Goal: Communication & Community: Answer question/provide support

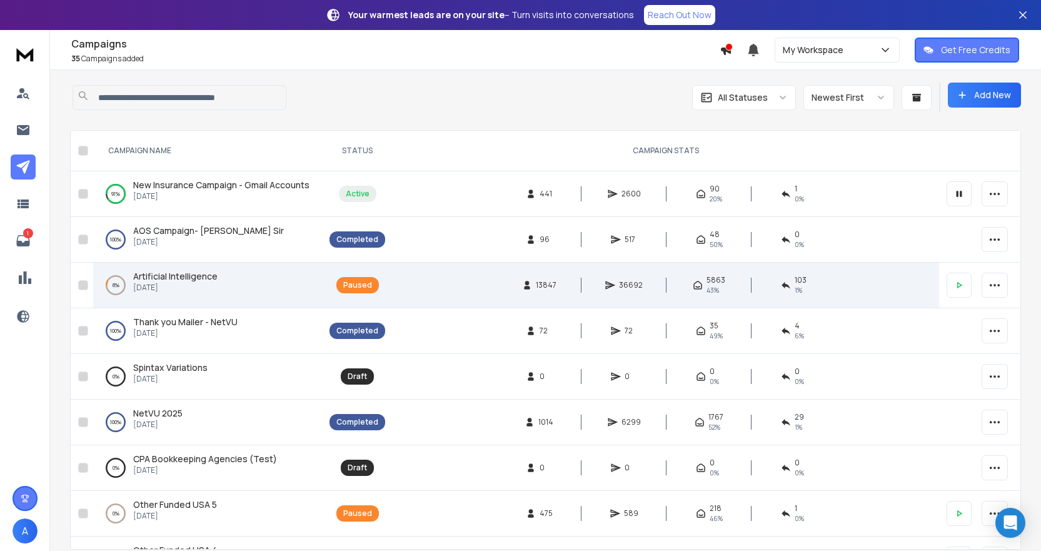
click at [24, 231] on p "1" at bounding box center [28, 233] width 10 height 10
click at [24, 233] on p "1" at bounding box center [28, 233] width 10 height 10
click at [24, 239] on icon at bounding box center [23, 240] width 15 height 15
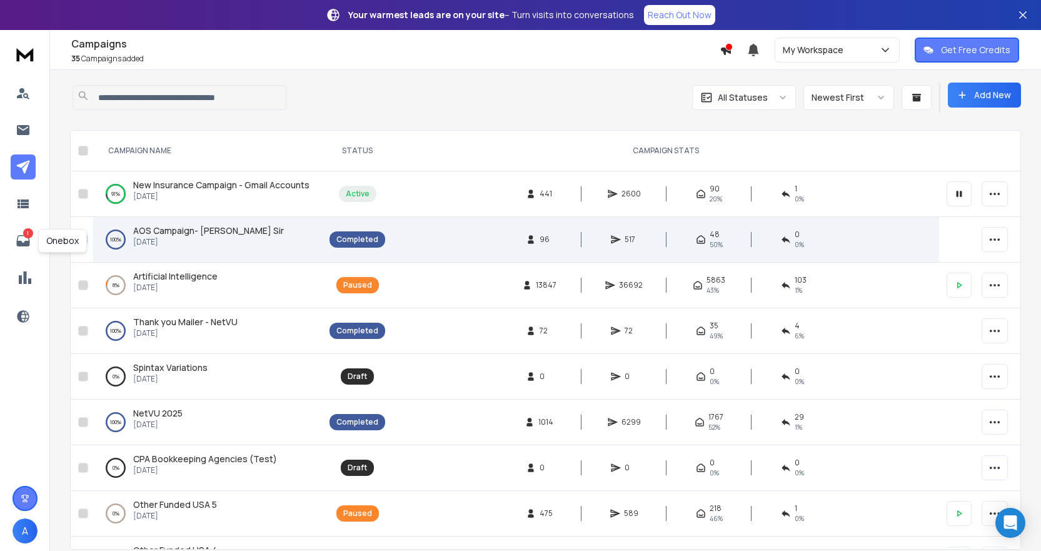
drag, startPoint x: 21, startPoint y: 237, endPoint x: 555, endPoint y: 255, distance: 534.3
click at [21, 237] on icon at bounding box center [23, 240] width 15 height 15
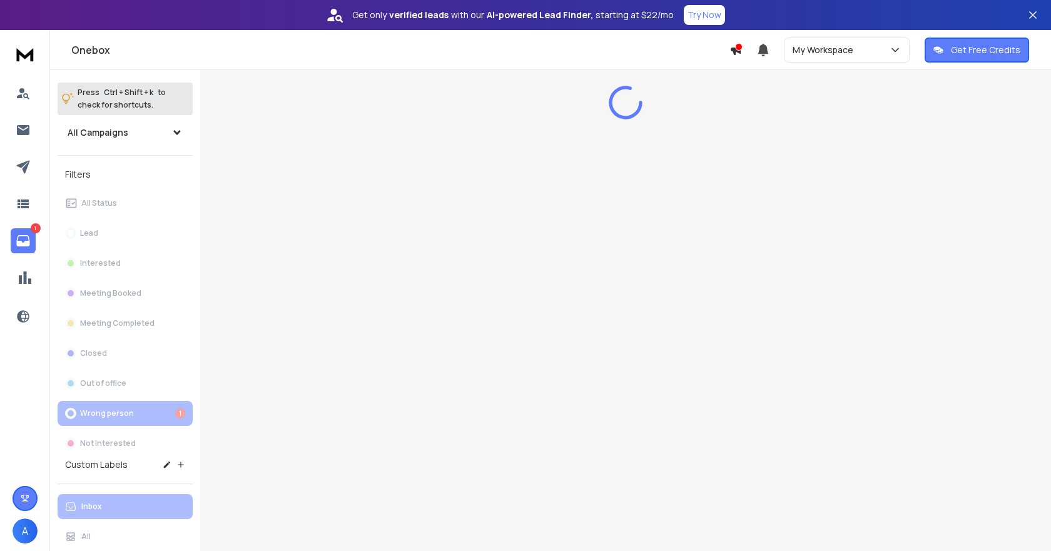
click at [178, 412] on div "All Status Lead Interested Meeting Booked Meeting Completed Closed Out of offic…" at bounding box center [125, 323] width 135 height 265
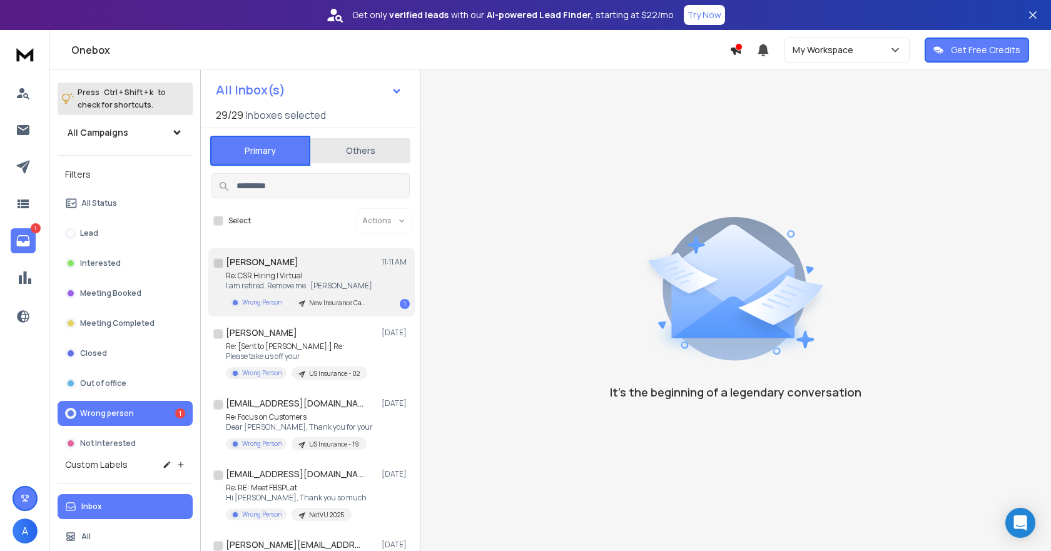
click at [314, 280] on p "Re: CSR Hiring | Virtual" at bounding box center [301, 276] width 150 height 10
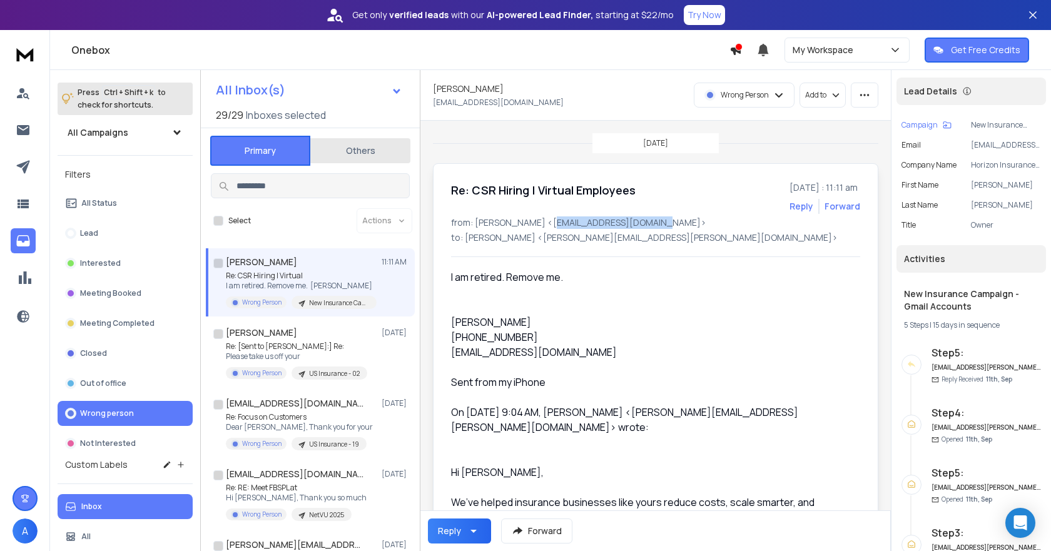
drag, startPoint x: 552, startPoint y: 221, endPoint x: 650, endPoint y: 224, distance: 98.9
click at [650, 224] on p "from: [PERSON_NAME] <[EMAIL_ADDRESS][DOMAIN_NAME]>" at bounding box center [655, 222] width 409 height 13
copy p "[EMAIL_ADDRESS][DOMAIN_NAME]"
click at [469, 320] on div "[PERSON_NAME]" at bounding box center [633, 322] width 365 height 15
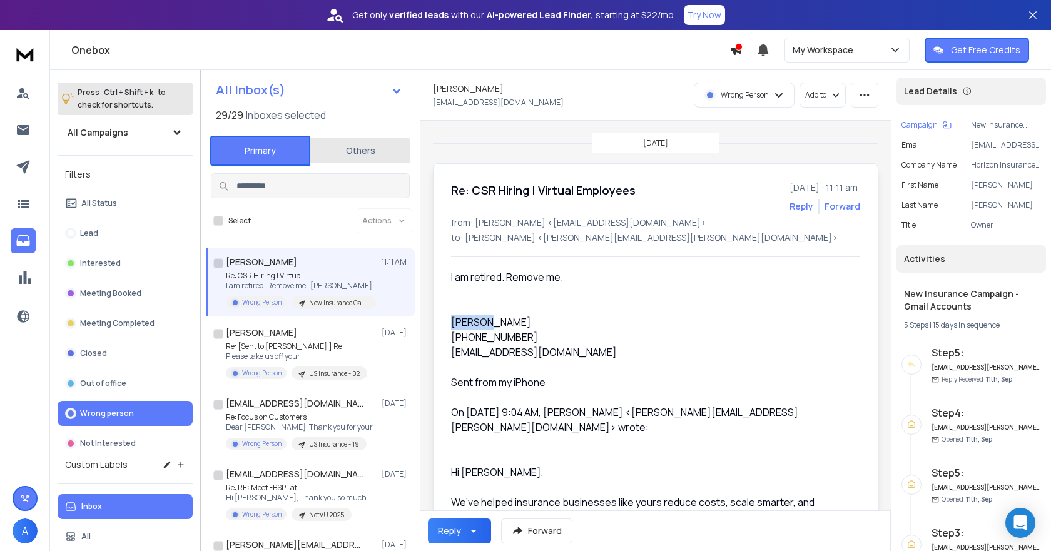
copy div "[PERSON_NAME]"
click at [805, 204] on button "Reply" at bounding box center [801, 206] width 24 height 13
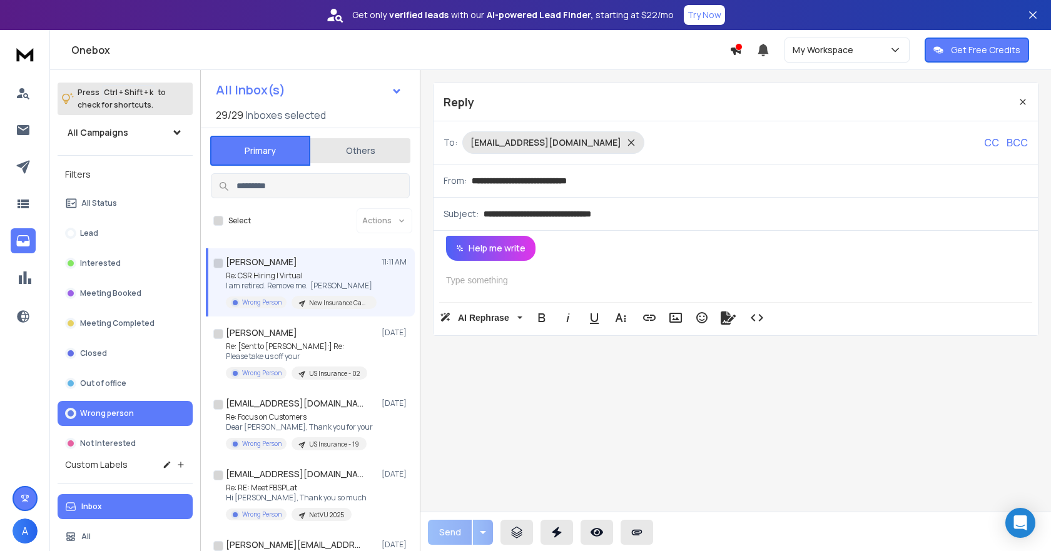
click at [488, 275] on div at bounding box center [735, 280] width 579 height 14
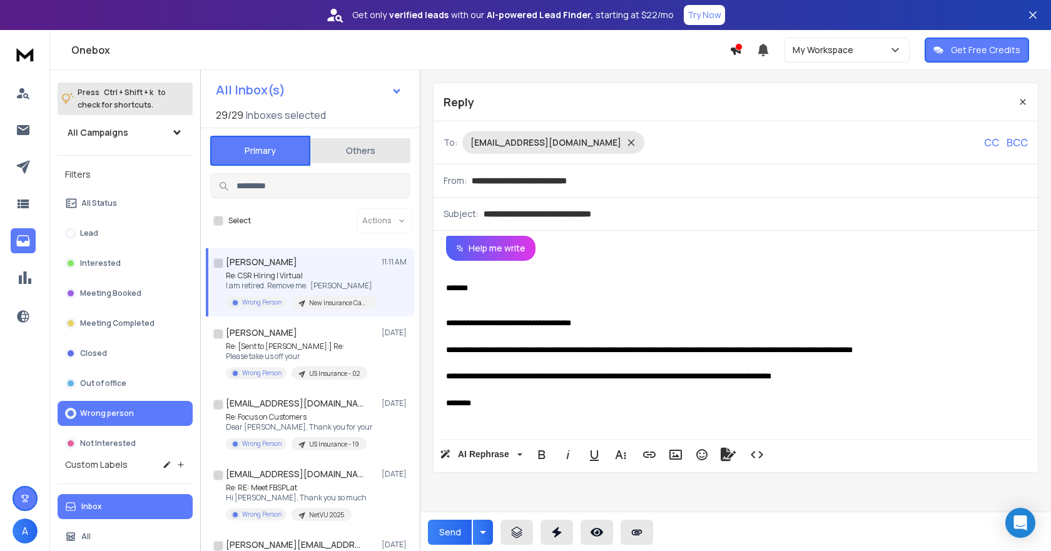
click at [464, 286] on div "*******" at bounding box center [733, 287] width 575 height 13
click at [496, 405] on div "********" at bounding box center [733, 402] width 575 height 13
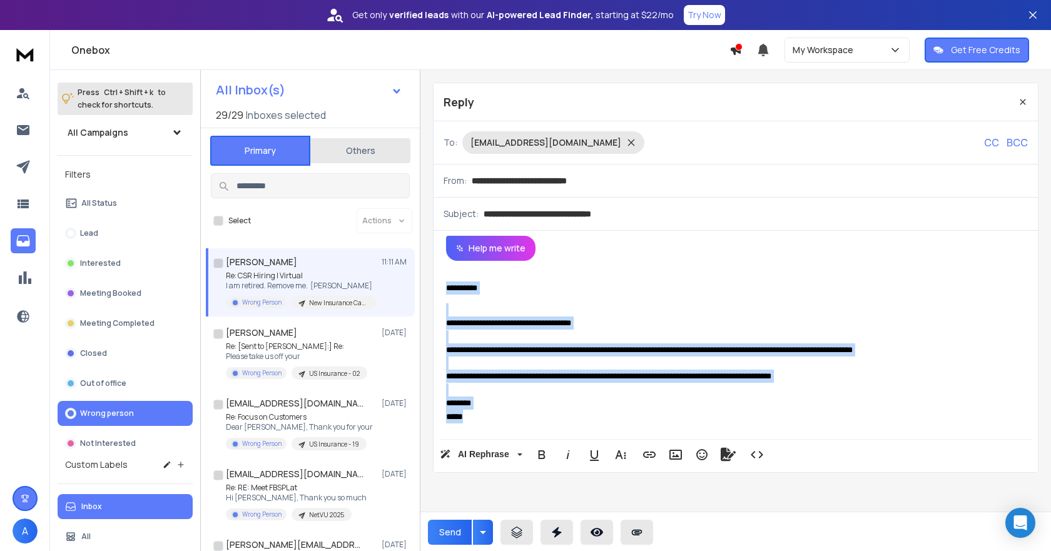
drag, startPoint x: 445, startPoint y: 288, endPoint x: 485, endPoint y: 415, distance: 133.1
click at [485, 415] on div "**********" at bounding box center [735, 349] width 604 height 176
click at [495, 450] on span "AI Rephrase" at bounding box center [483, 454] width 56 height 11
click at [515, 452] on button "AI Rephrase AI Rephrase" at bounding box center [481, 454] width 88 height 25
click at [623, 453] on icon "button" at bounding box center [620, 454] width 15 height 15
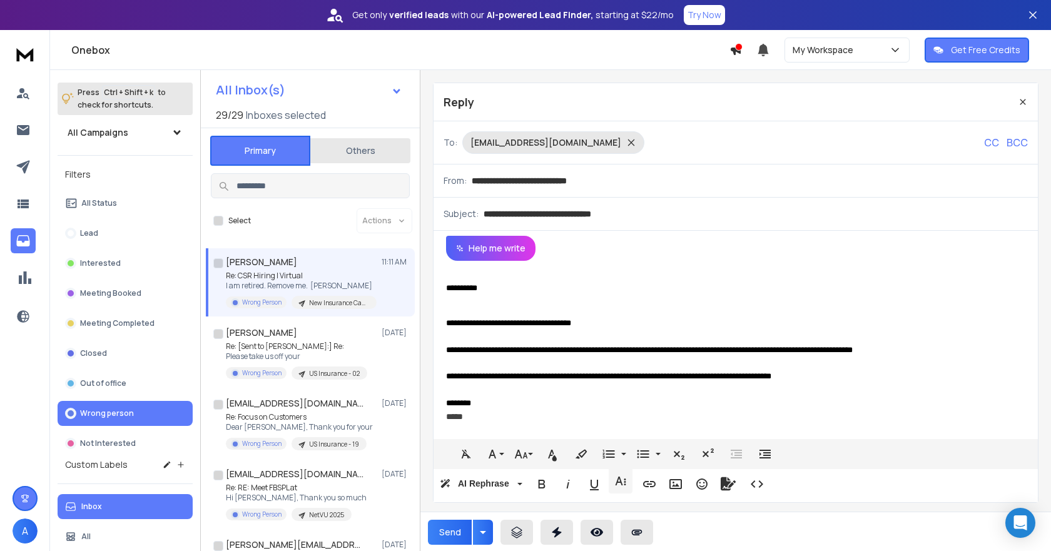
click at [1013, 140] on p "BCC" at bounding box center [1016, 142] width 21 height 15
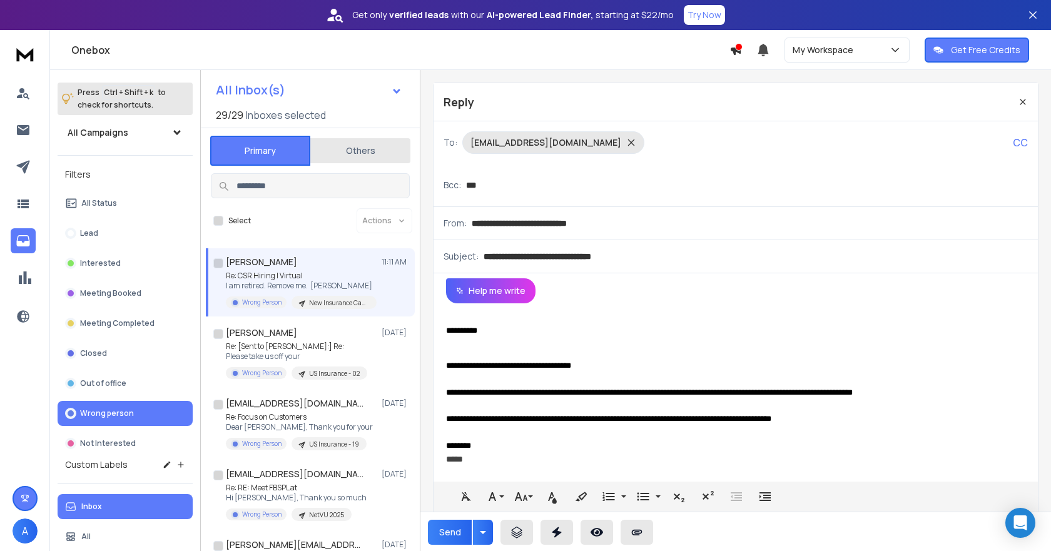
type input "**********"
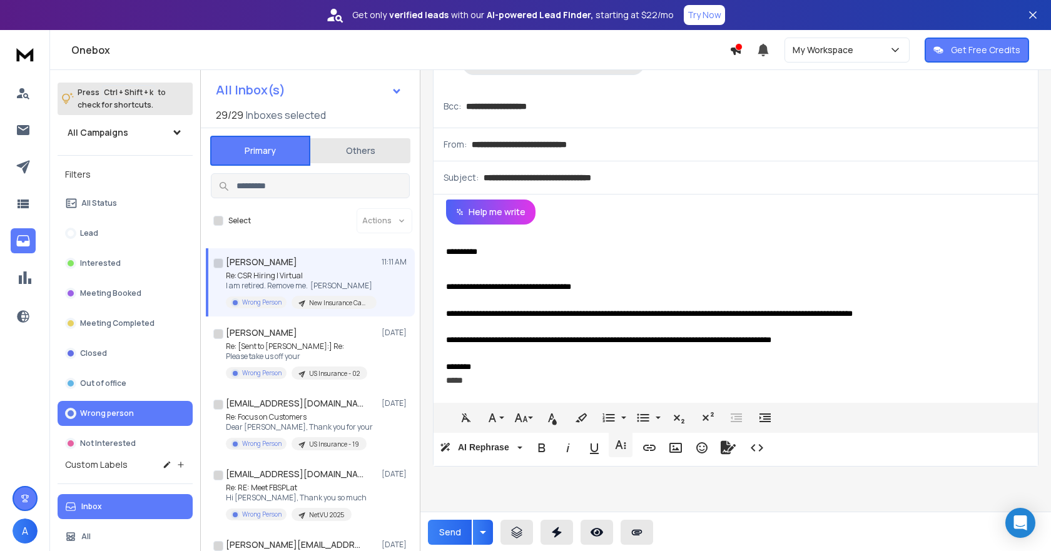
scroll to position [81, 0]
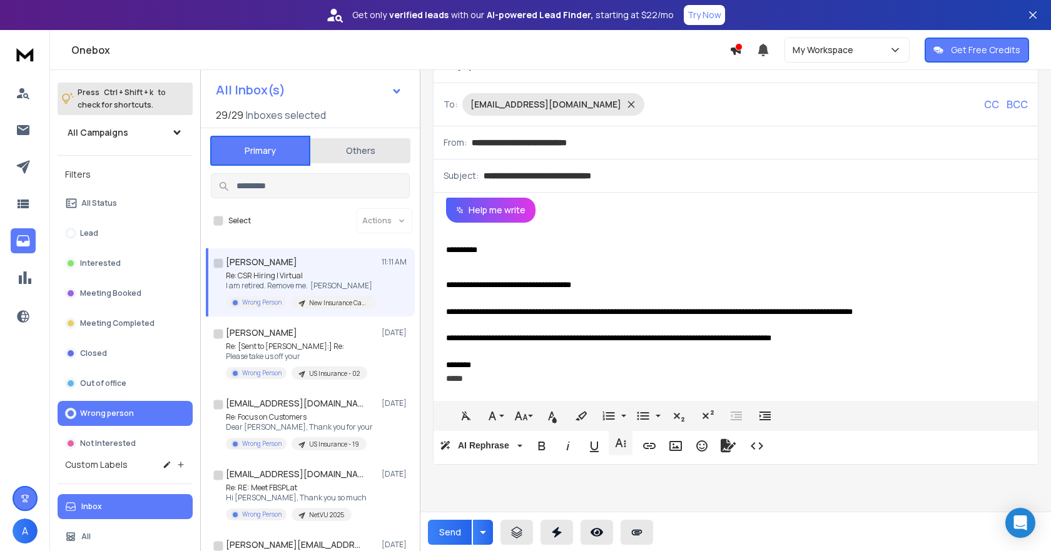
click at [448, 381] on div "*****" at bounding box center [733, 378] width 575 height 14
click at [453, 537] on button "Send" at bounding box center [450, 532] width 44 height 25
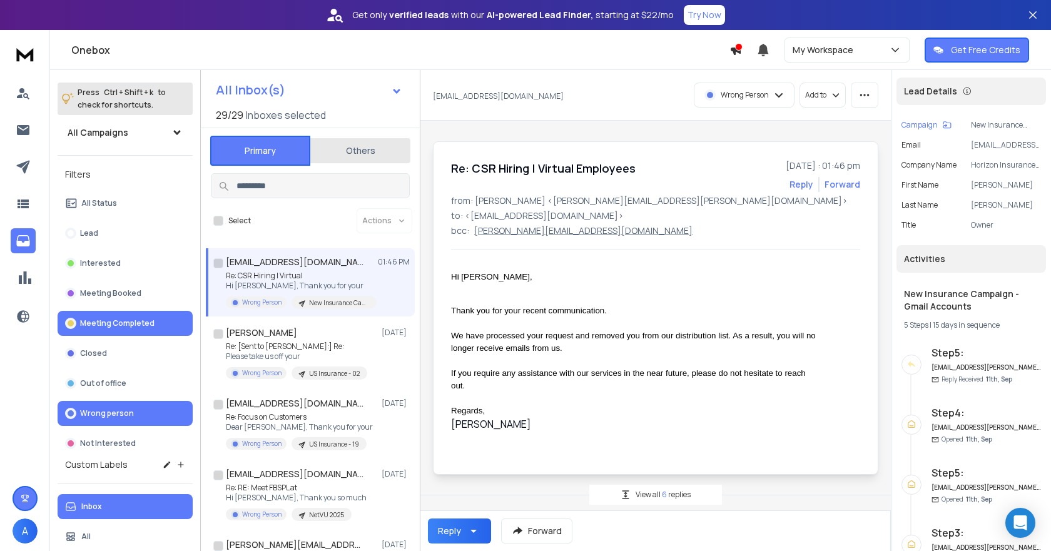
scroll to position [0, 0]
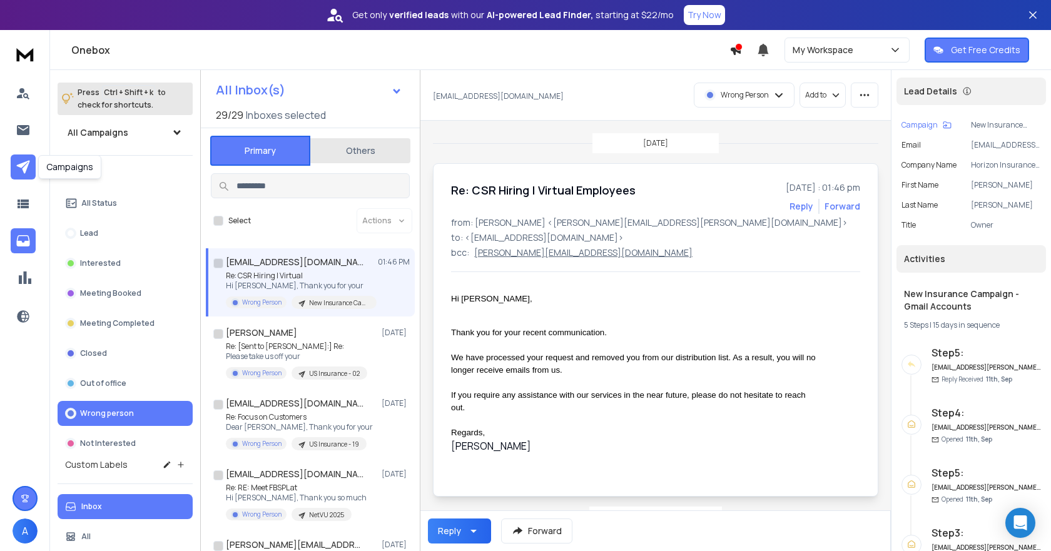
click at [21, 166] on icon at bounding box center [22, 166] width 13 height 13
